Goal: Navigation & Orientation: Find specific page/section

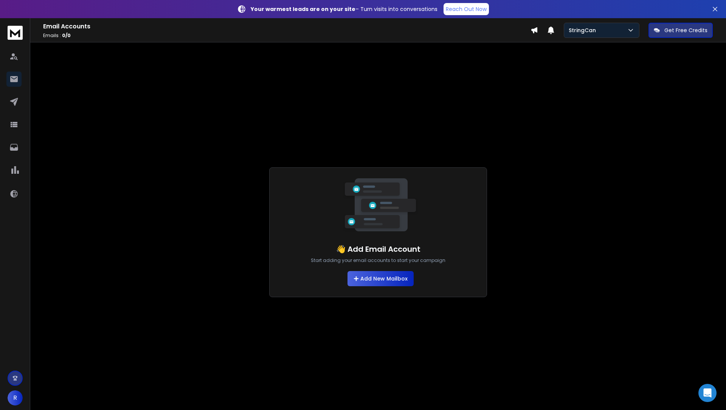
click at [600, 31] on div "StringCan" at bounding box center [602, 30] width 66 height 8
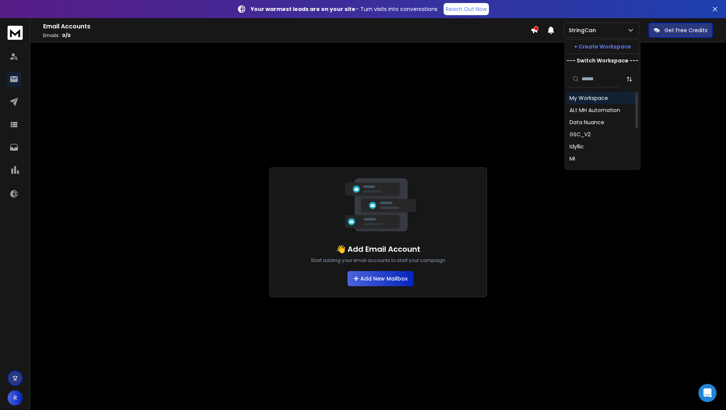
click at [593, 96] on div "My Workspace" at bounding box center [589, 98] width 39 height 8
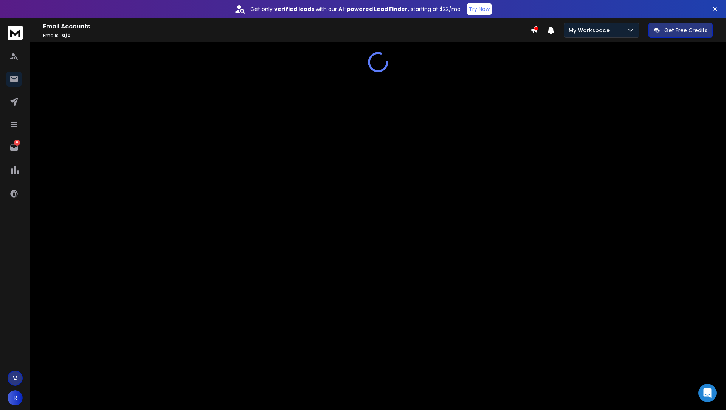
click at [604, 25] on button "My Workspace" at bounding box center [602, 30] width 76 height 15
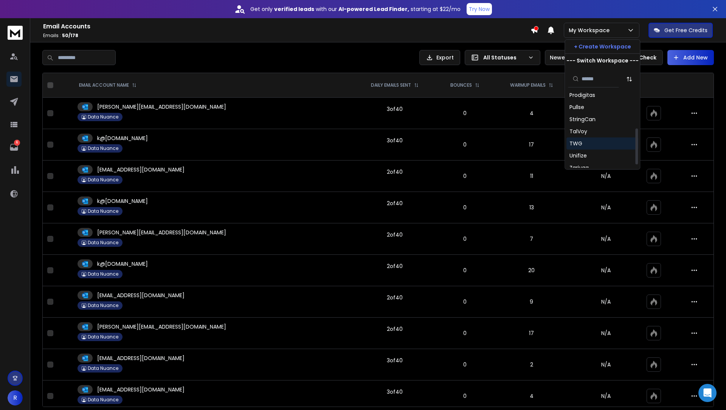
scroll to position [82, 0]
